Goal: Information Seeking & Learning: Check status

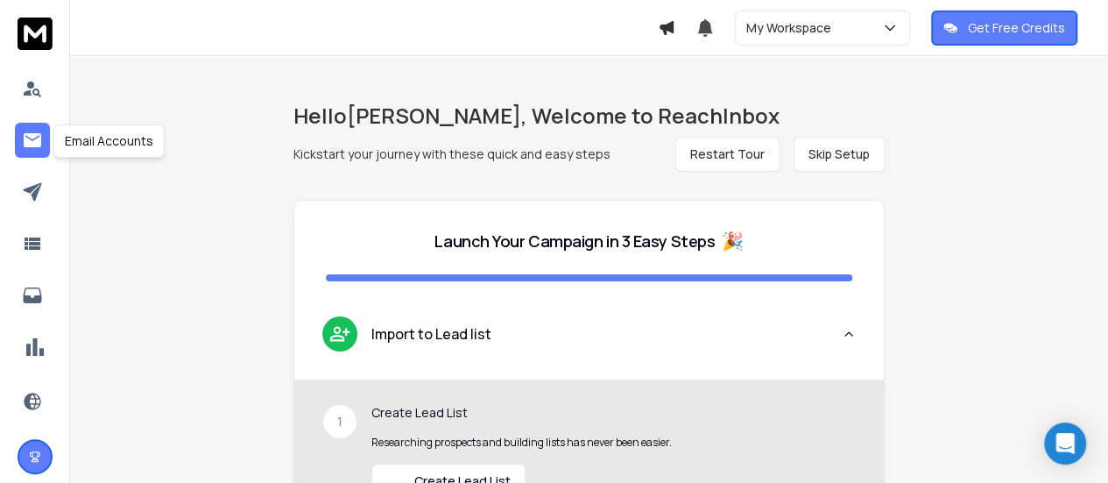
click at [37, 148] on icon at bounding box center [32, 140] width 21 height 21
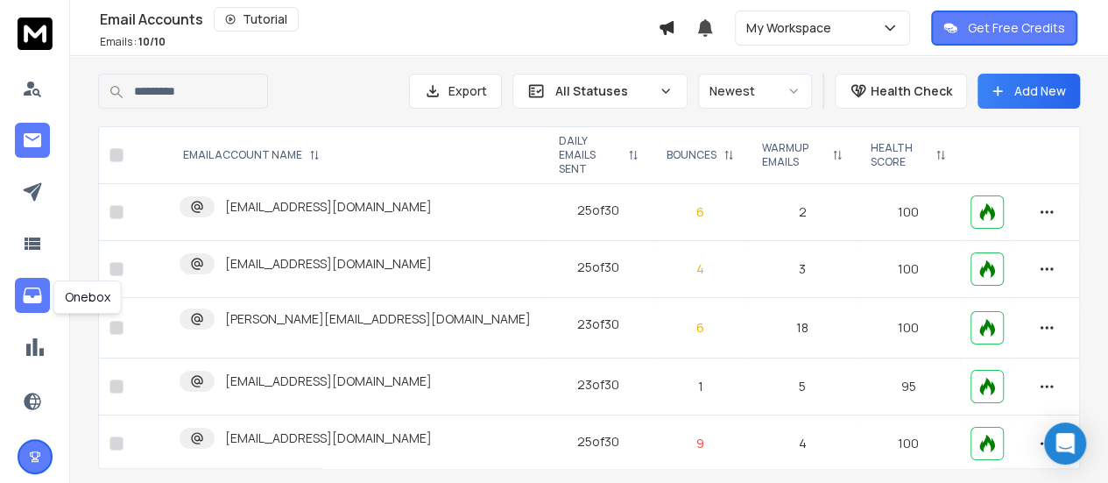
click at [31, 308] on link at bounding box center [32, 295] width 35 height 35
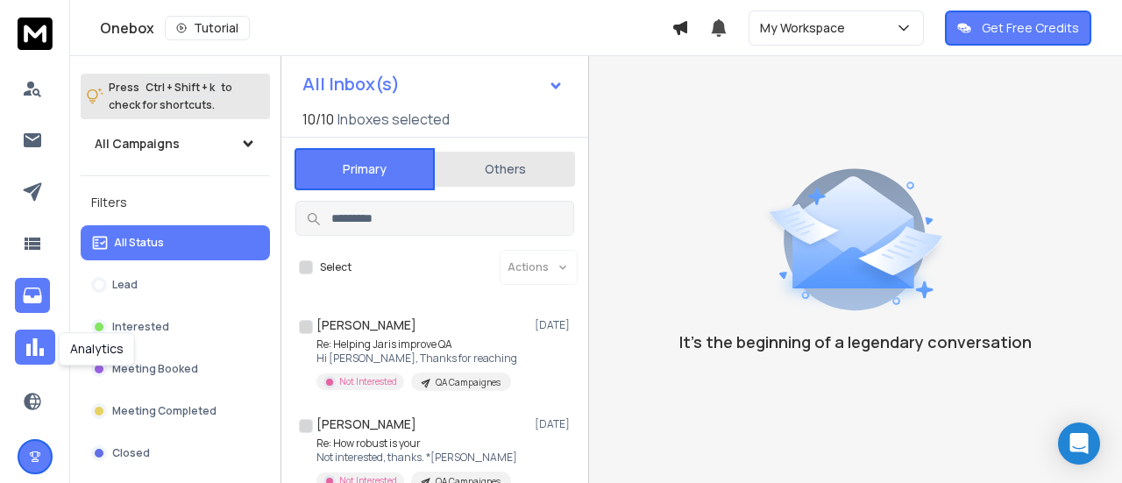
click at [41, 360] on icon at bounding box center [35, 347] width 26 height 26
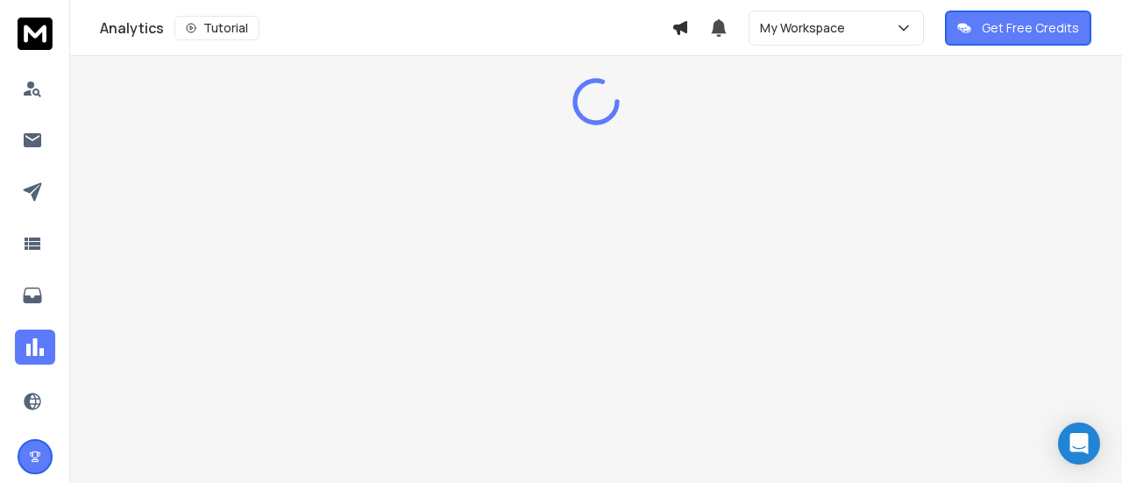
click at [505, 278] on div "ReferralStack Unlock AI-powered affiliate growth Lifetime Deals available! Clai…" at bounding box center [561, 241] width 1122 height 483
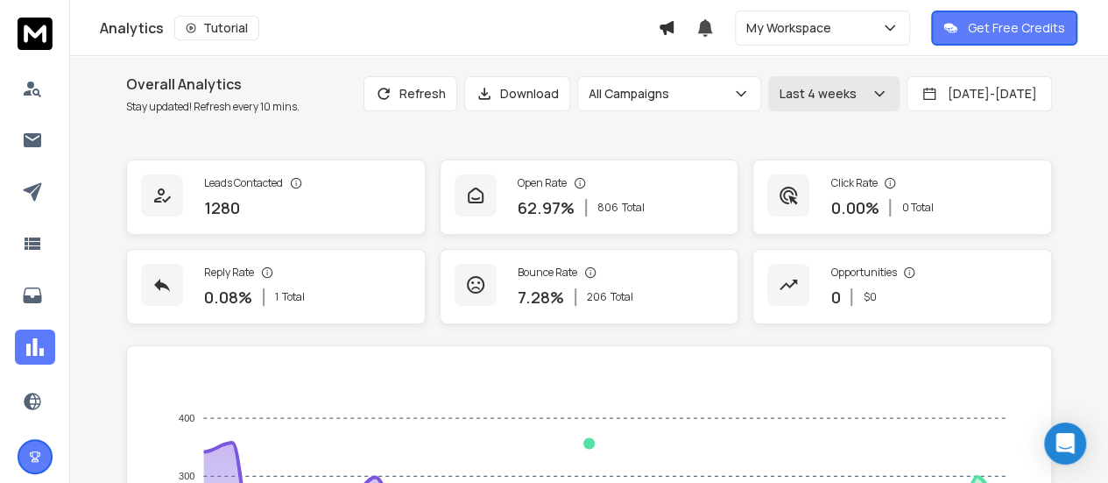
click at [789, 97] on p "Last 4 weeks" at bounding box center [822, 94] width 84 height 18
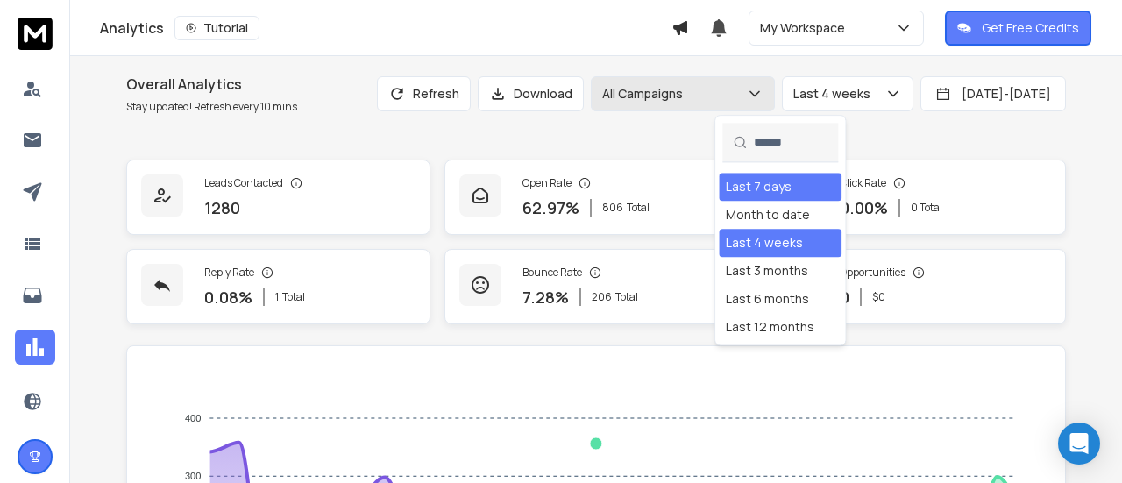
click at [630, 90] on div "All Campaigns" at bounding box center [682, 94] width 161 height 18
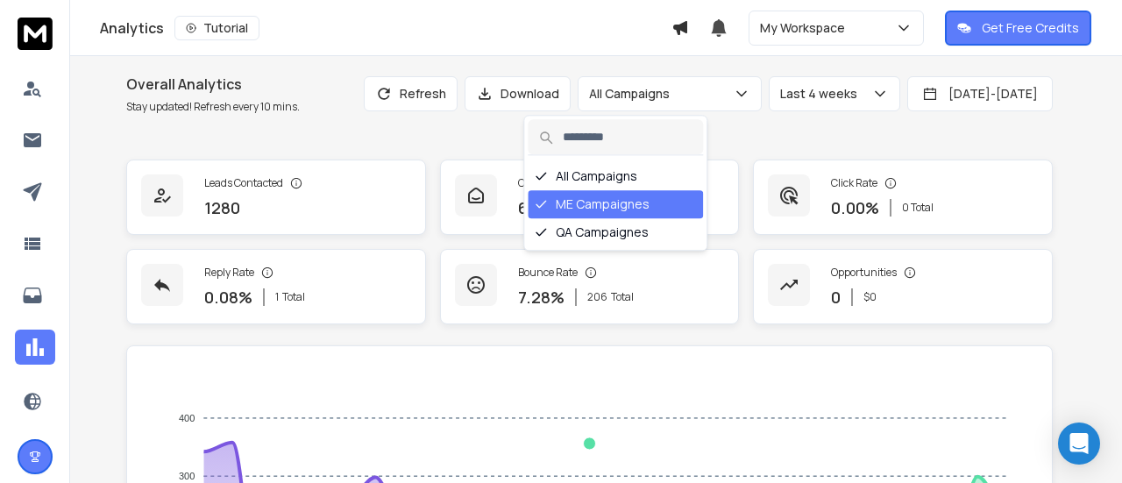
click at [648, 195] on div "ME Campaignes" at bounding box center [614, 204] width 175 height 28
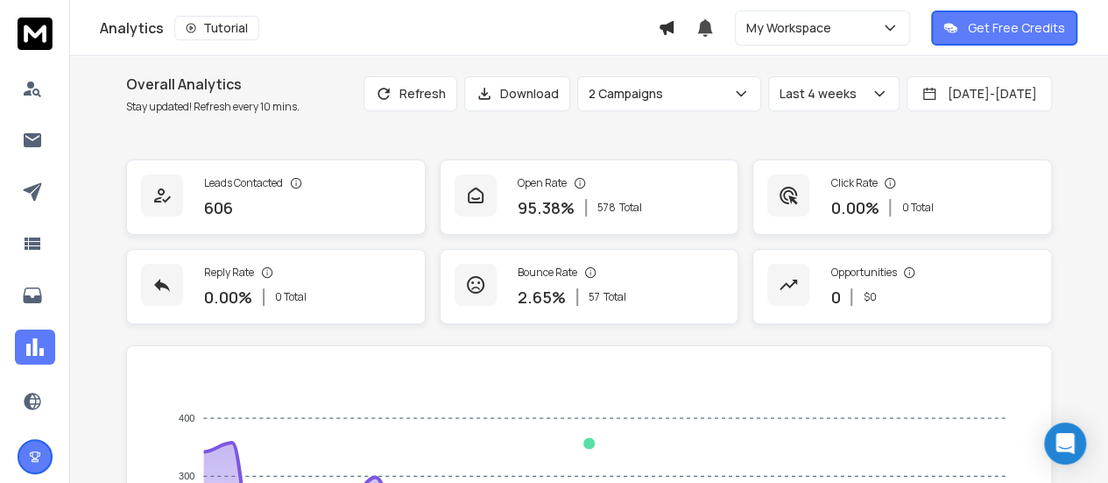
click at [598, 101] on p "2 Campaigns" at bounding box center [629, 94] width 81 height 18
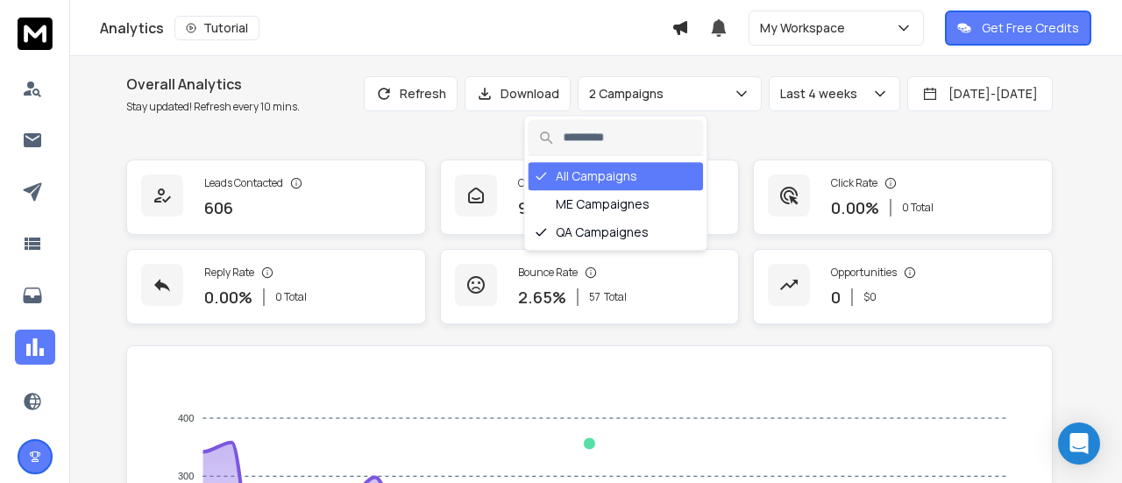
click at [596, 176] on div "All Campaigns" at bounding box center [614, 176] width 175 height 28
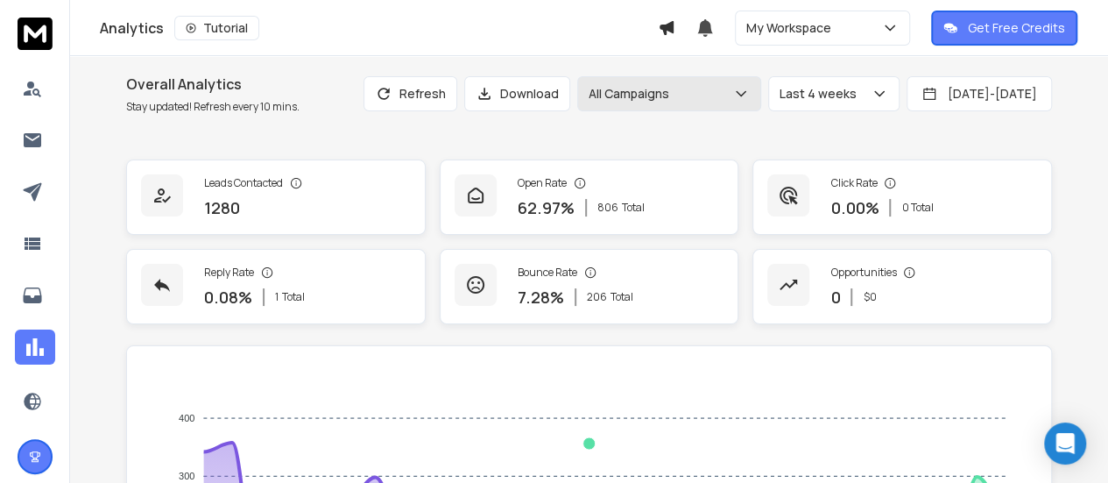
click at [626, 101] on div "All Campaigns" at bounding box center [669, 94] width 161 height 18
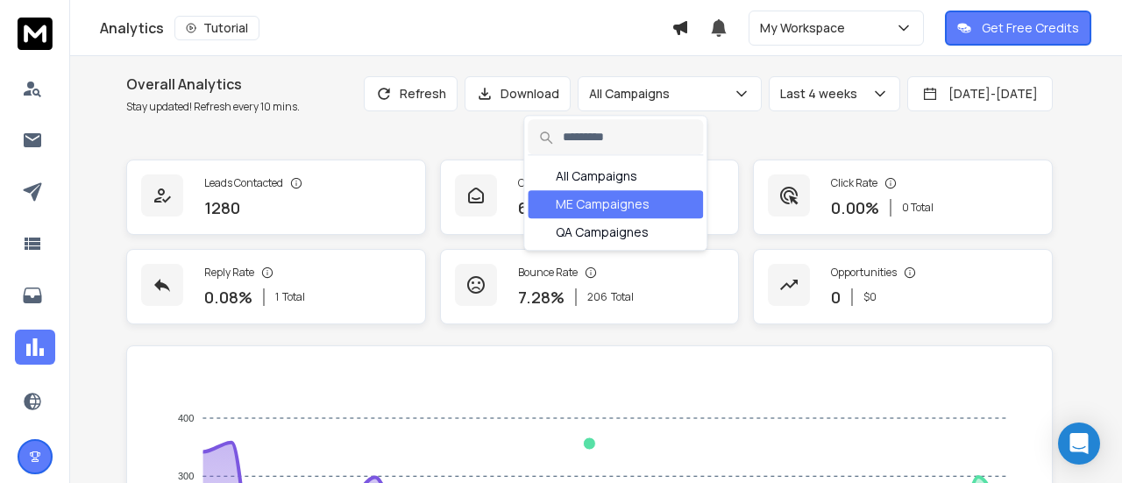
click at [620, 204] on div "ME Campaignes" at bounding box center [614, 204] width 175 height 28
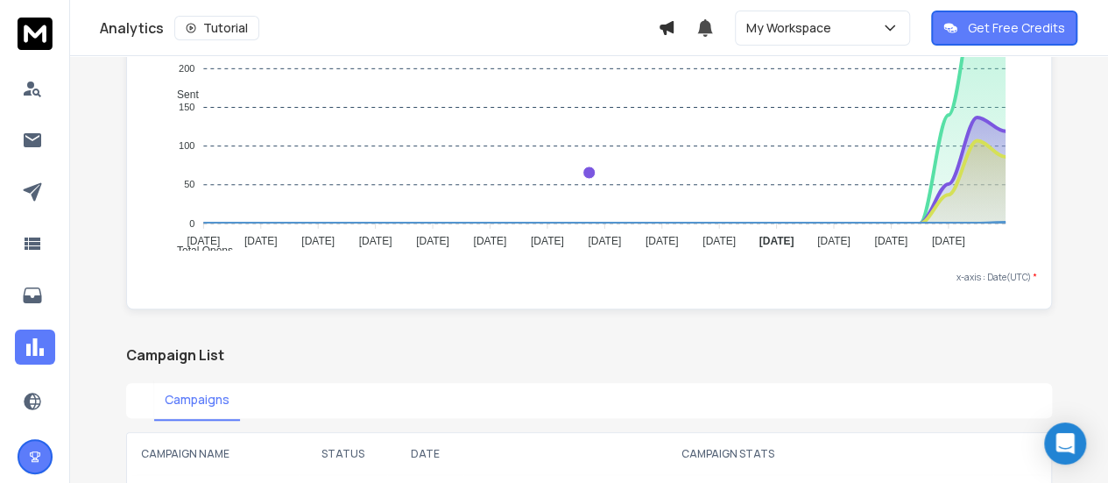
scroll to position [505, 0]
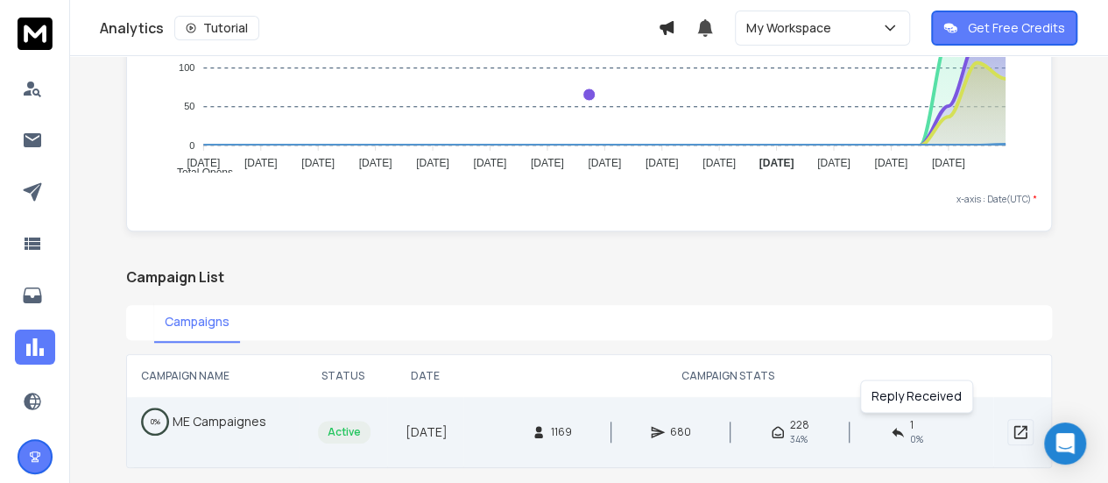
click at [904, 431] on icon at bounding box center [898, 433] width 12 height 10
click at [920, 428] on p "1 0 %" at bounding box center [919, 432] width 18 height 28
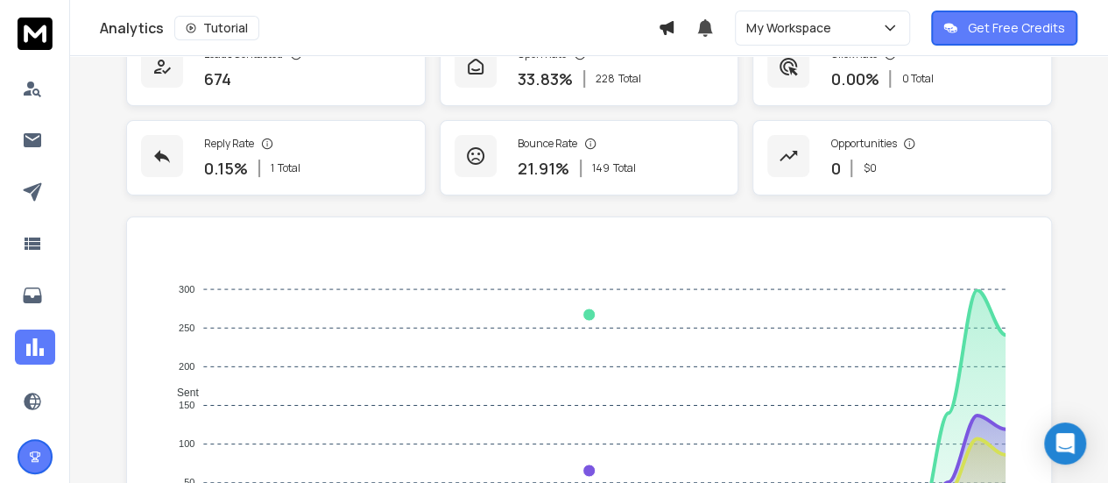
scroll to position [3, 0]
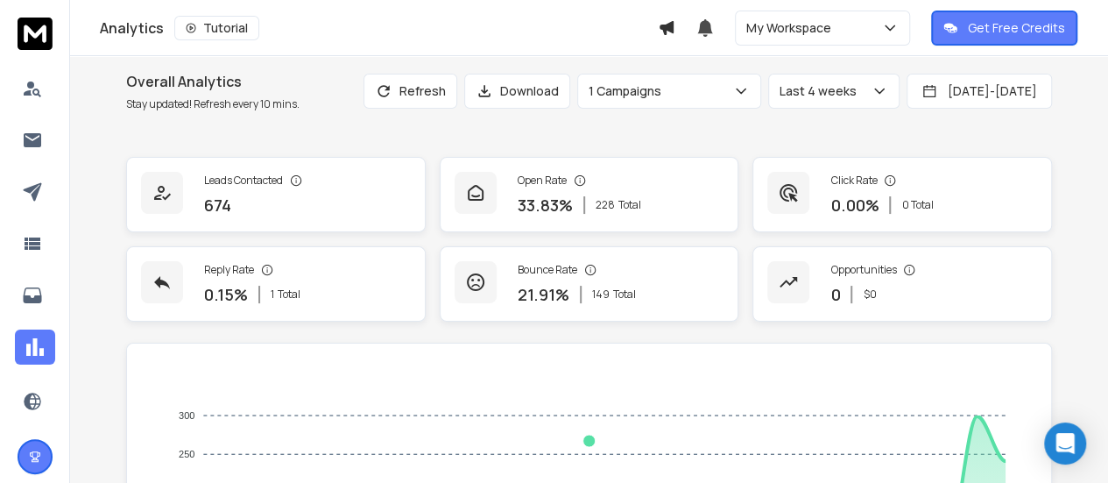
click at [274, 293] on div "1 Total" at bounding box center [286, 294] width 30 height 14
click at [277, 283] on div "0.15 % 1 Total" at bounding box center [252, 294] width 96 height 25
click at [287, 288] on span "Total" at bounding box center [289, 294] width 23 height 14
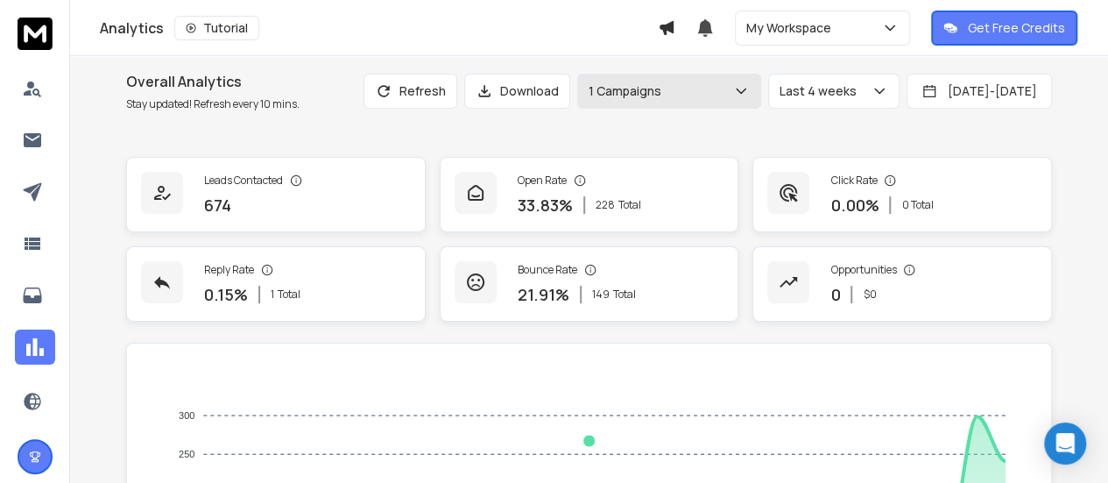
click at [589, 85] on p "1 Campaigns" at bounding box center [629, 91] width 80 height 18
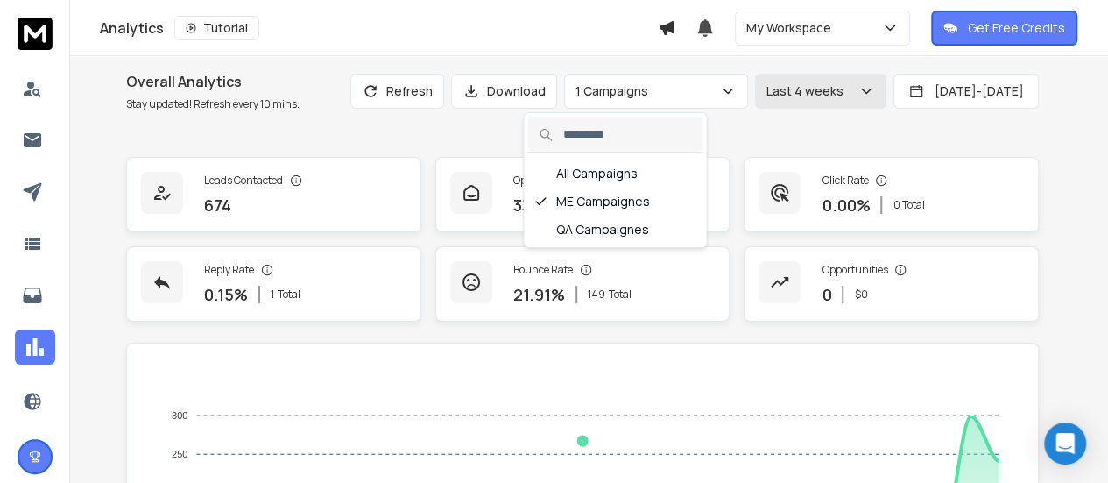
click at [772, 84] on p "Last 4 weeks" at bounding box center [809, 91] width 84 height 18
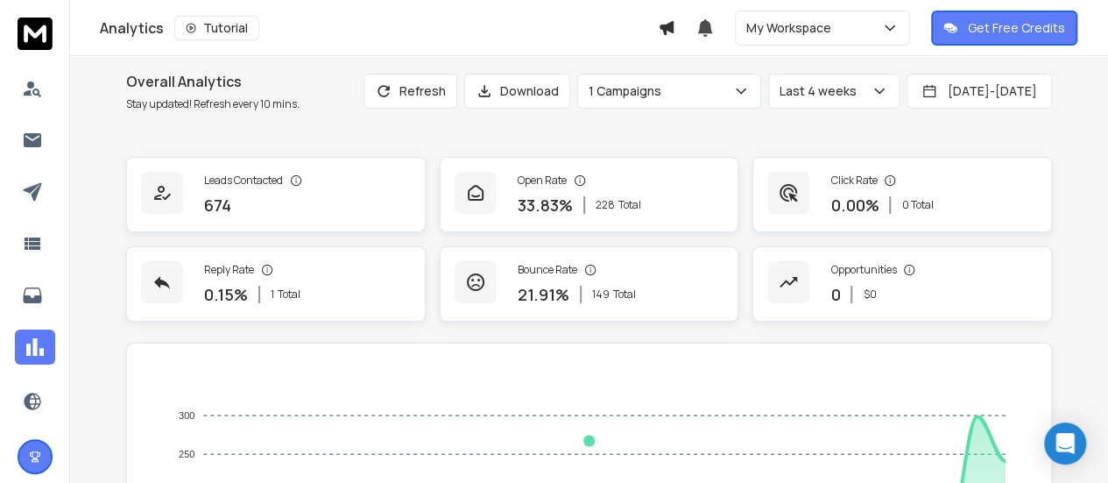
click at [163, 284] on icon at bounding box center [162, 282] width 21 height 21
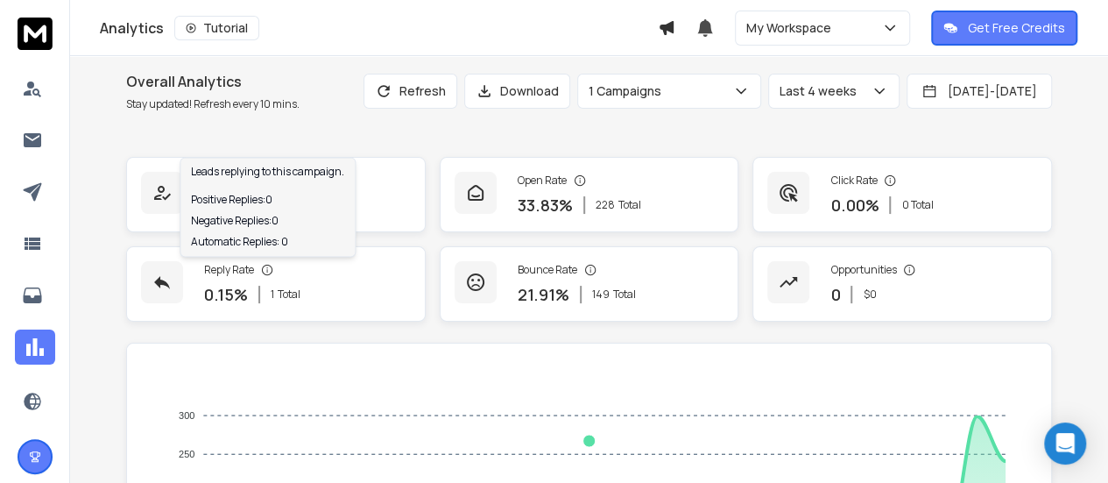
click at [270, 269] on icon at bounding box center [267, 270] width 12 height 12
click at [232, 294] on p "0.15 %" at bounding box center [226, 294] width 44 height 25
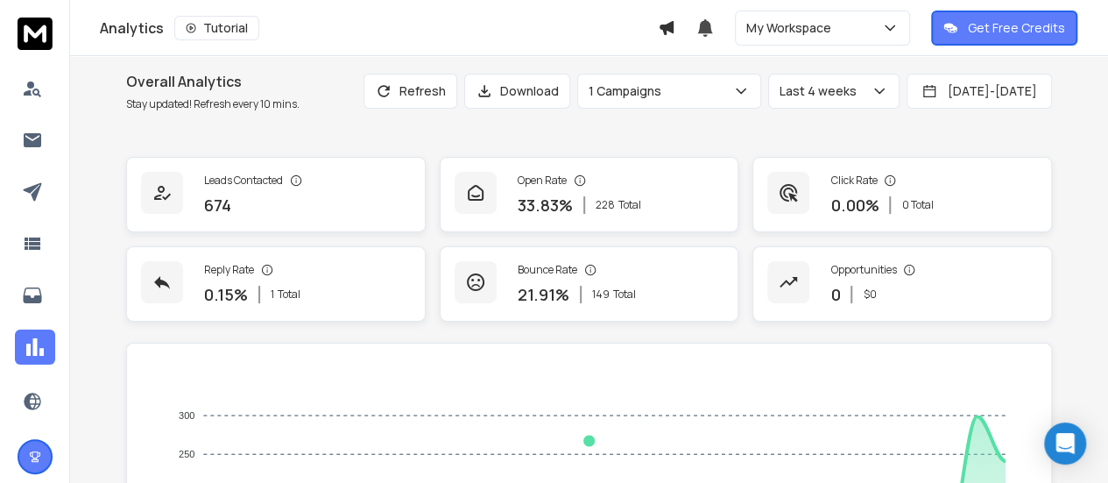
click at [284, 300] on span "Total" at bounding box center [289, 294] width 23 height 14
click at [37, 297] on icon at bounding box center [32, 295] width 18 height 16
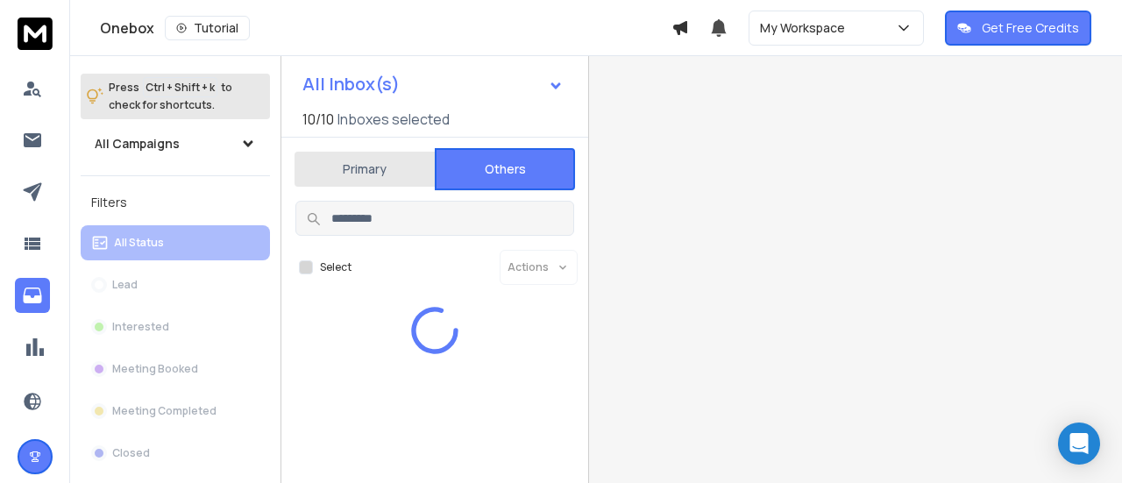
click at [496, 170] on button "Others" at bounding box center [505, 169] width 140 height 42
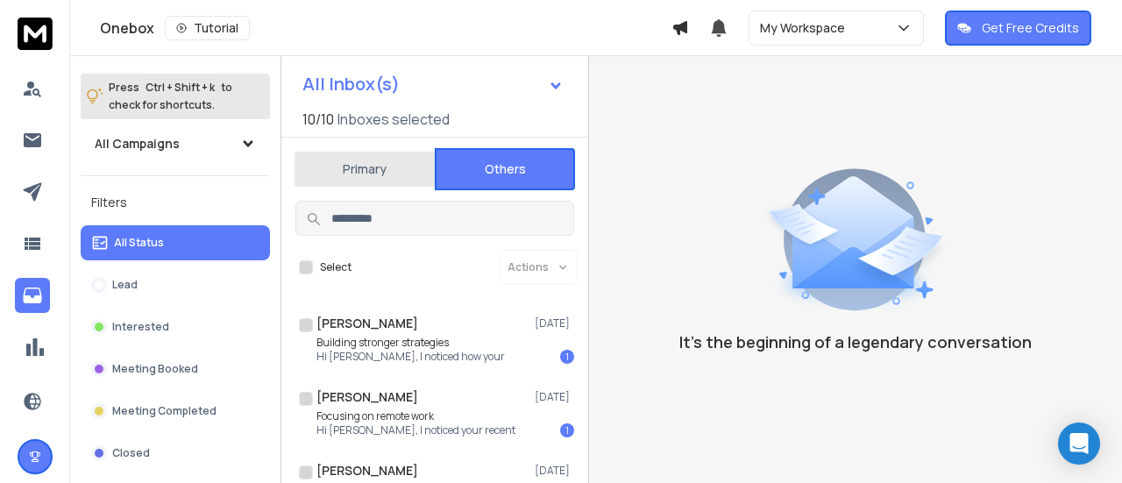
scroll to position [738, 0]
click at [447, 339] on p "Building stronger strategies" at bounding box center [410, 343] width 188 height 14
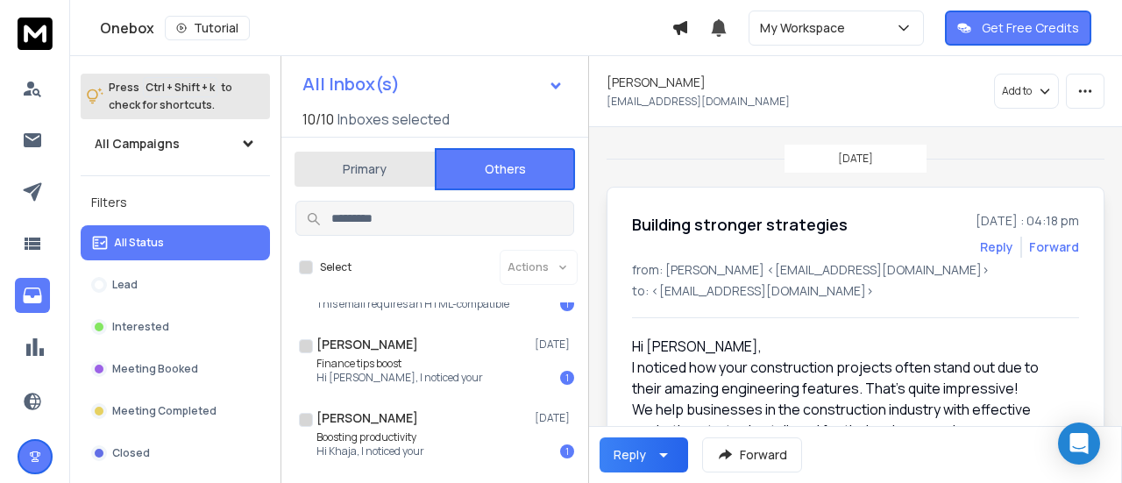
scroll to position [448, 0]
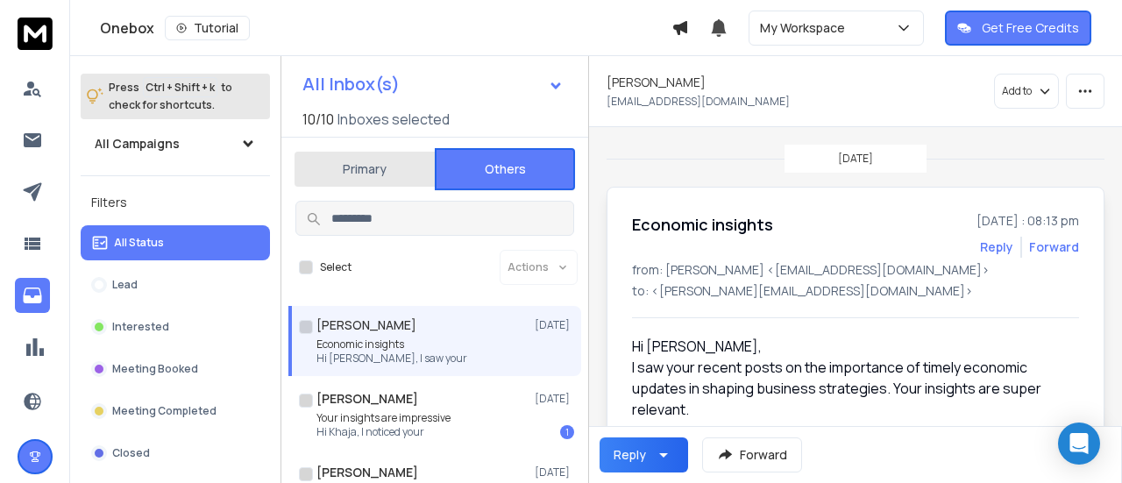
click at [356, 169] on button "Primary" at bounding box center [364, 169] width 140 height 39
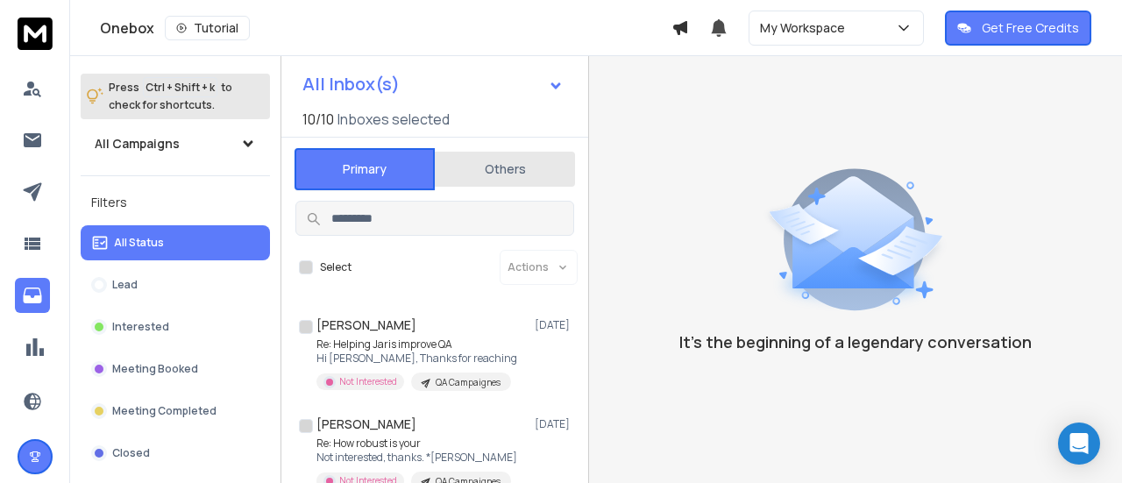
scroll to position [524, 0]
